Goal: Communication & Community: Answer question/provide support

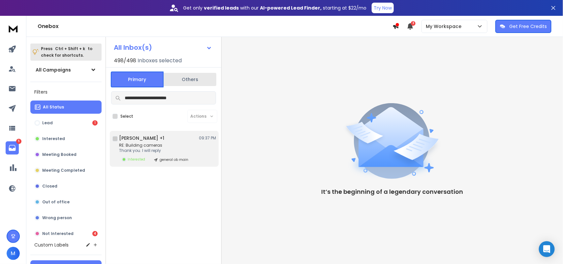
type input "**********"
click at [171, 149] on p "Thank you. I will reply" at bounding box center [155, 150] width 73 height 5
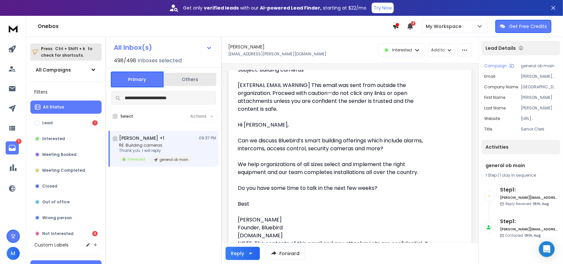
scroll to position [642, 0]
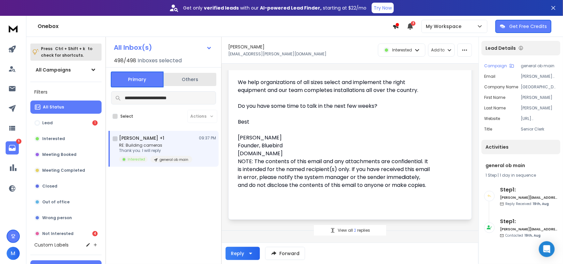
click at [362, 228] on p "View all 2 replies" at bounding box center [354, 230] width 32 height 5
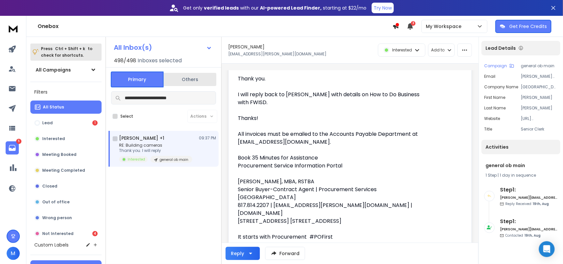
scroll to position [0, 0]
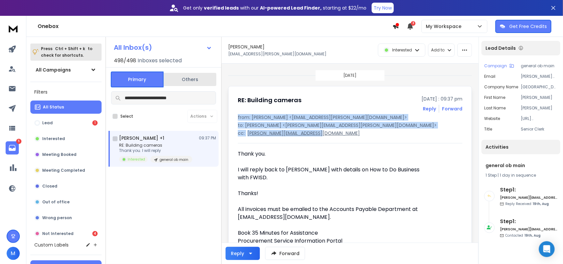
drag, startPoint x: 236, startPoint y: 117, endPoint x: 320, endPoint y: 135, distance: 86.1
copy div "from: Jackson, Kaleisa <kaleisa.jackson@fwisd.org> to: Perez, Julisa <julisa.pe…"
click at [379, 119] on p "from: Jackson, Kaleisa <kaleisa.jackson@fwisd.org>" at bounding box center [350, 117] width 225 height 7
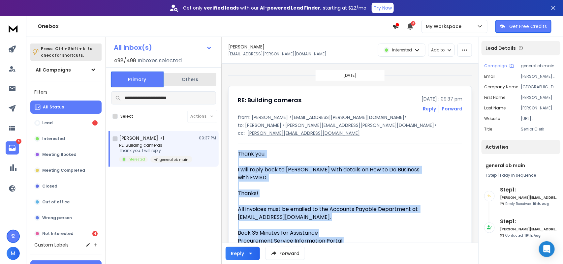
drag, startPoint x: 281, startPoint y: 201, endPoint x: 234, endPoint y: 149, distance: 70.1
copy div "Thank you. I will reply back to Matt with details on How to Do Business with FW…"
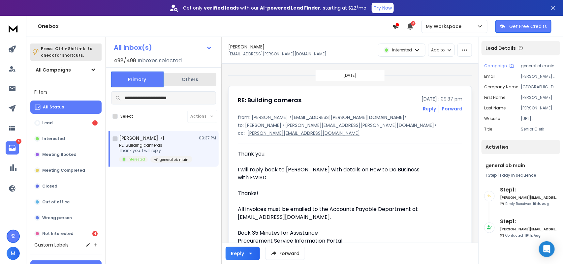
click at [251, 46] on h1 "Jackson, Kaleisa" at bounding box center [246, 47] width 36 height 7
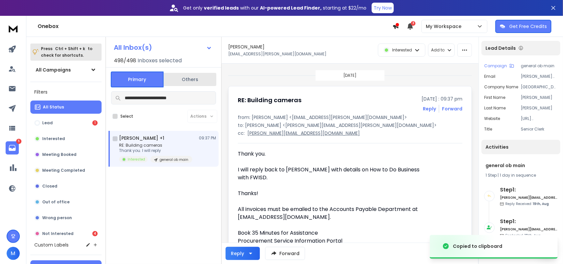
click at [258, 47] on h1 "Jackson, Kaleisa" at bounding box center [246, 47] width 36 height 7
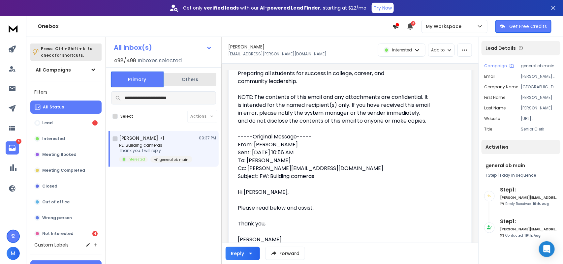
scroll to position [272, 0]
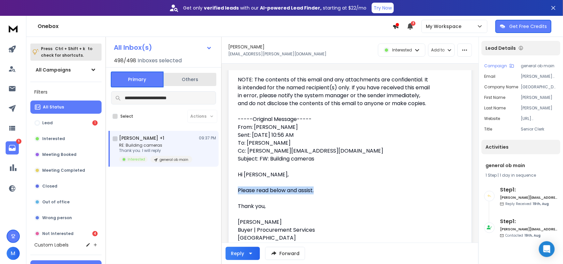
drag, startPoint x: 237, startPoint y: 183, endPoint x: 316, endPoint y: 183, distance: 79.2
click at [316, 183] on div "RE: Building cameras 19 August 2025 : 09:37 pm Reply Forward from: Jackson, Kal…" at bounding box center [350, 202] width 244 height 776
copy div "Please read below and assist."
click at [357, 170] on div "Thank you. I will reply back to Matt with details on How to Do Business with FW…" at bounding box center [337, 229] width 198 height 702
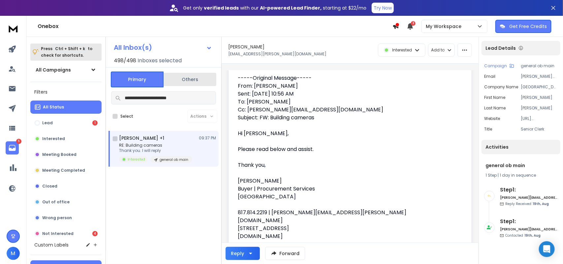
scroll to position [355, 0]
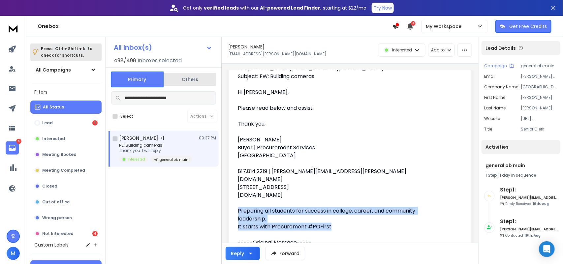
drag, startPoint x: 238, startPoint y: 194, endPoint x: 336, endPoint y: 210, distance: 99.3
click at [336, 210] on div "Thank you. I will reply back to Matt with details on How to Do Business with FW…" at bounding box center [337, 146] width 198 height 702
copy div "Preparing all students for success in college, career, and community leadership…"
click at [357, 210] on div "Thank you. I will reply back to Matt with details on How to Do Business with FW…" at bounding box center [337, 146] width 198 height 702
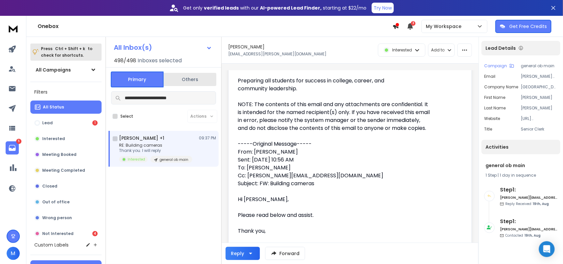
scroll to position [0, 0]
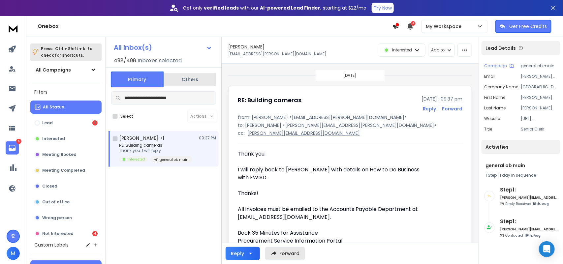
click at [292, 252] on button "Forward" at bounding box center [285, 253] width 40 height 13
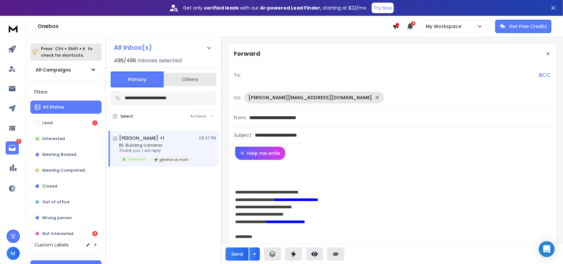
click at [261, 74] on input at bounding box center [267, 75] width 46 height 12
click at [279, 72] on input at bounding box center [267, 75] width 46 height 12
type input "**********"
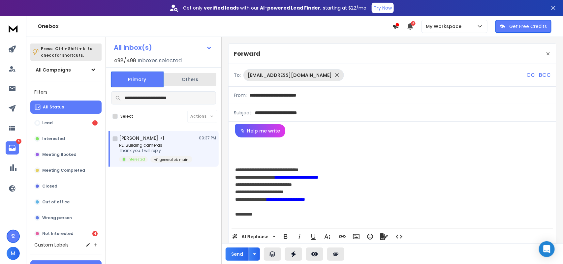
click at [265, 172] on div "**********" at bounding box center [393, 183] width 328 height 90
click at [362, 74] on input at bounding box center [370, 75] width 46 height 12
paste input "**********"
type input "**********"
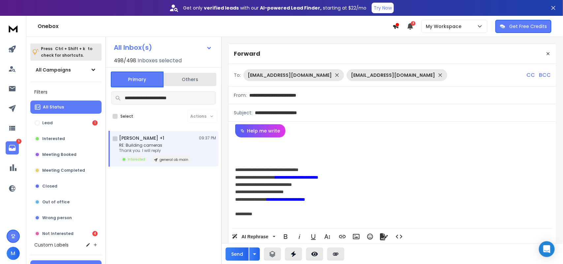
click at [249, 157] on div at bounding box center [392, 155] width 315 height 7
click at [235, 251] on button "Send" at bounding box center [237, 254] width 23 height 13
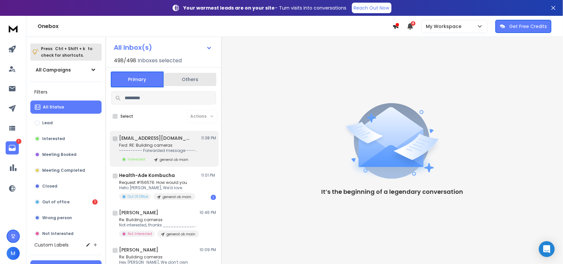
click at [155, 139] on h1 "[EMAIL_ADDRESS][DOMAIN_NAME] +1" at bounding box center [155, 138] width 73 height 7
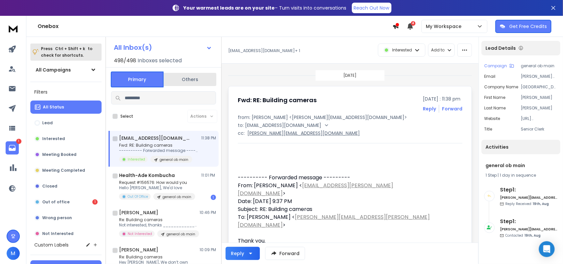
scroll to position [116, 0]
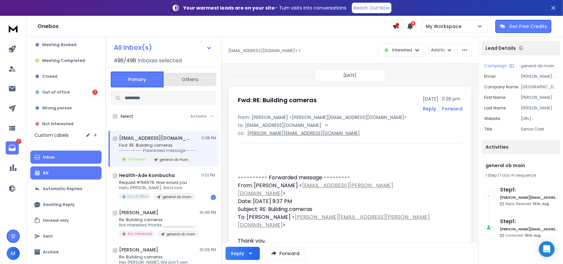
click at [44, 171] on p "All" at bounding box center [46, 173] width 6 height 5
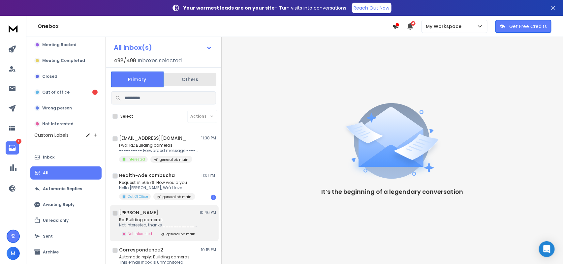
scroll to position [248, 0]
